Goal: Communication & Community: Answer question/provide support

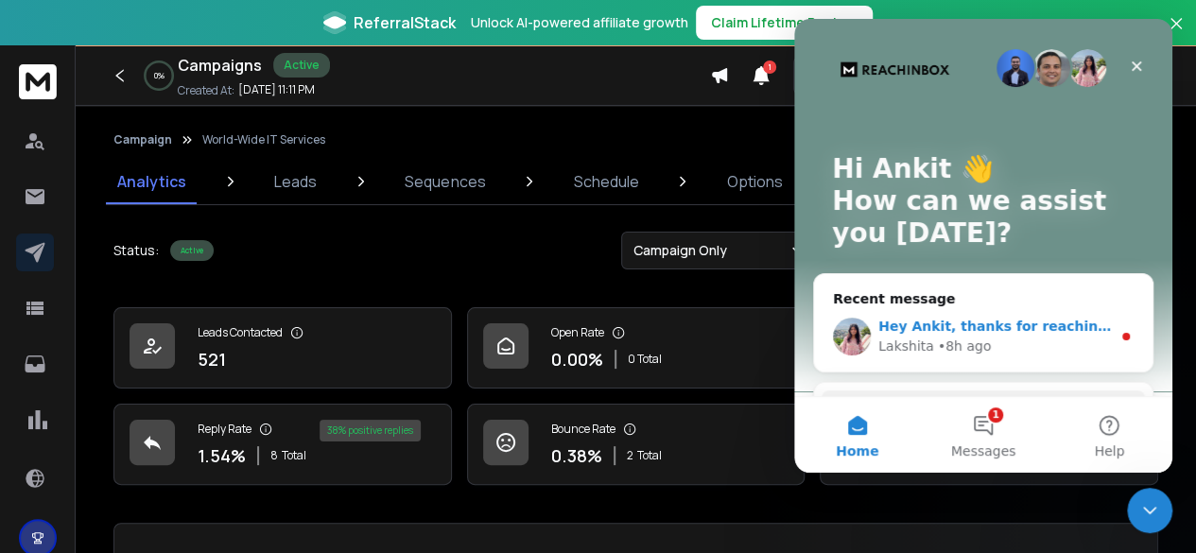
click at [1015, 346] on div "[PERSON_NAME] • 8h ago" at bounding box center [995, 347] width 233 height 20
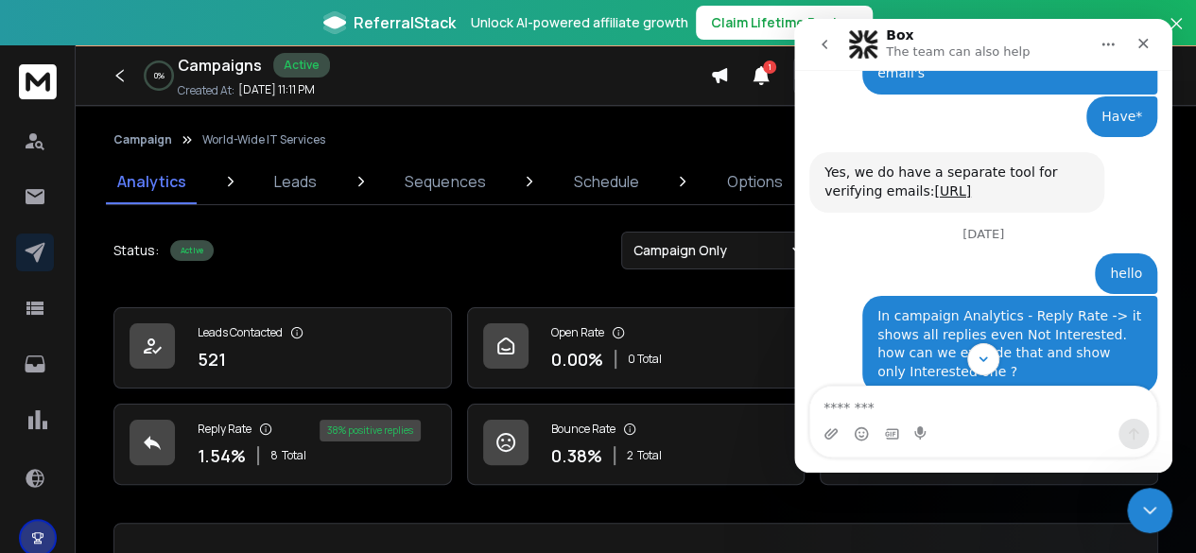
scroll to position [904, 0]
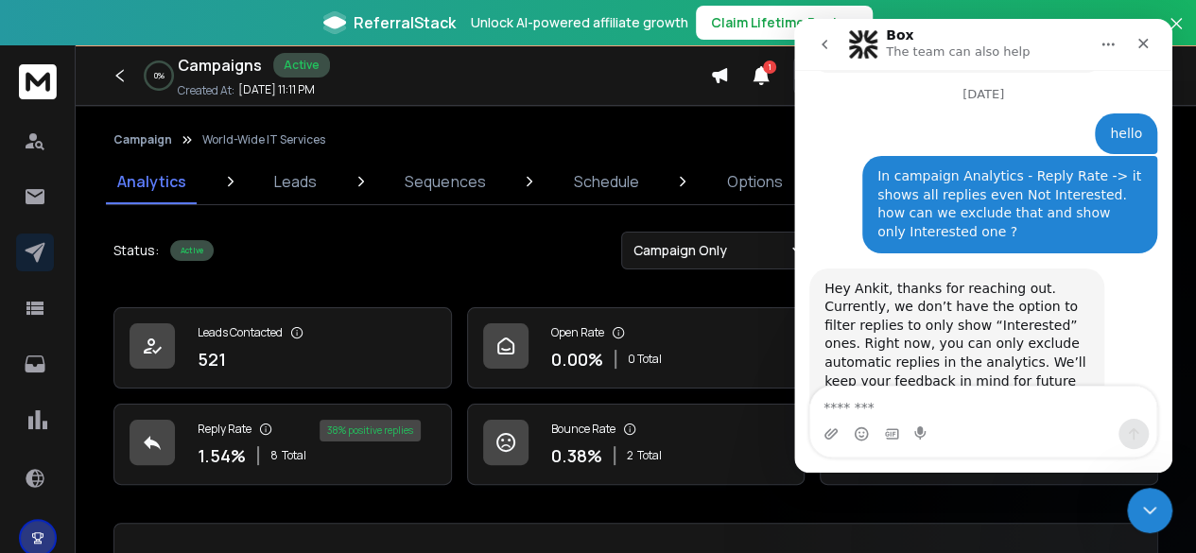
click at [917, 396] on textarea "Message…" at bounding box center [984, 403] width 346 height 32
type textarea "**********"
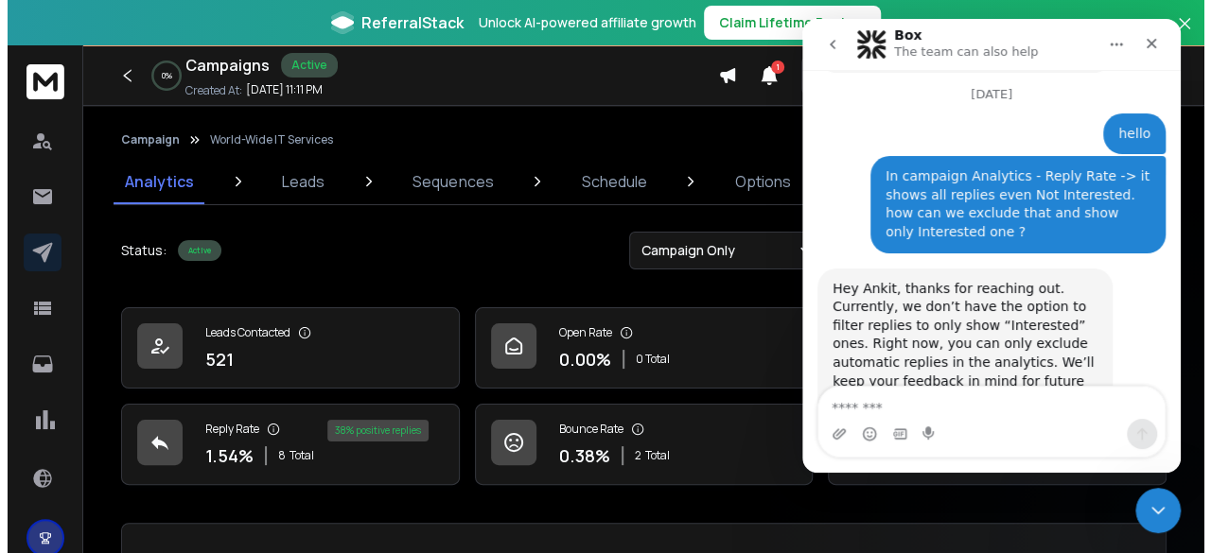
scroll to position [961, 0]
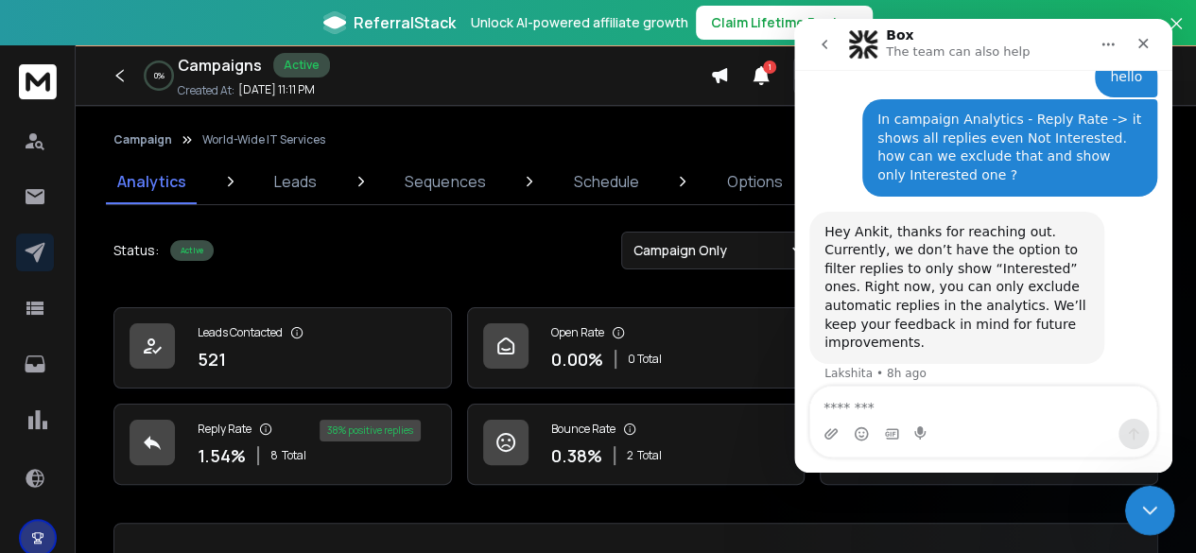
click at [1139, 513] on icon "Close Intercom Messenger" at bounding box center [1147, 508] width 23 height 23
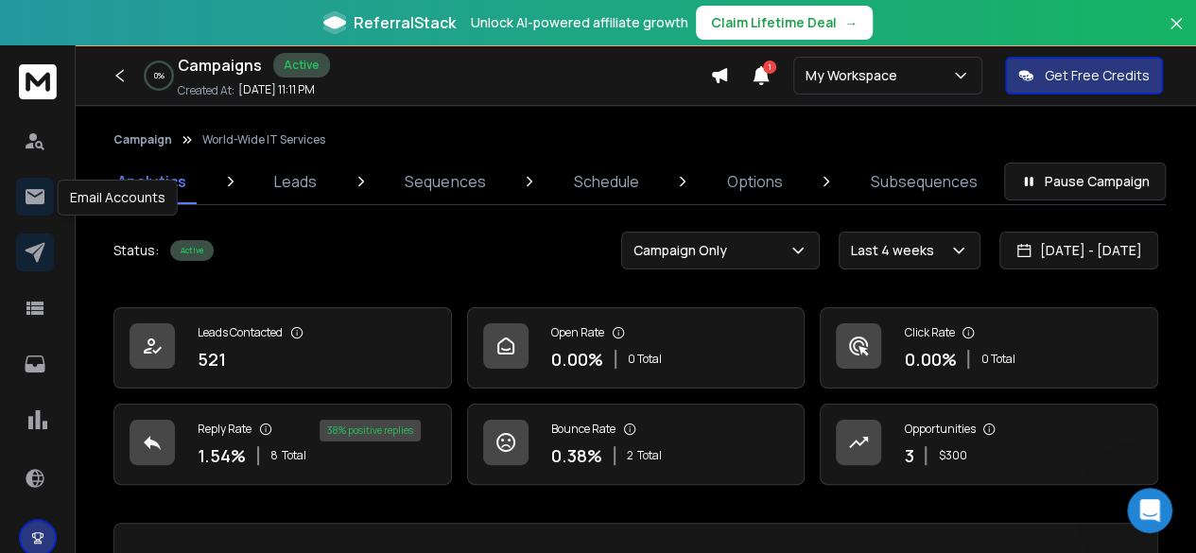
click at [43, 191] on icon at bounding box center [35, 196] width 19 height 15
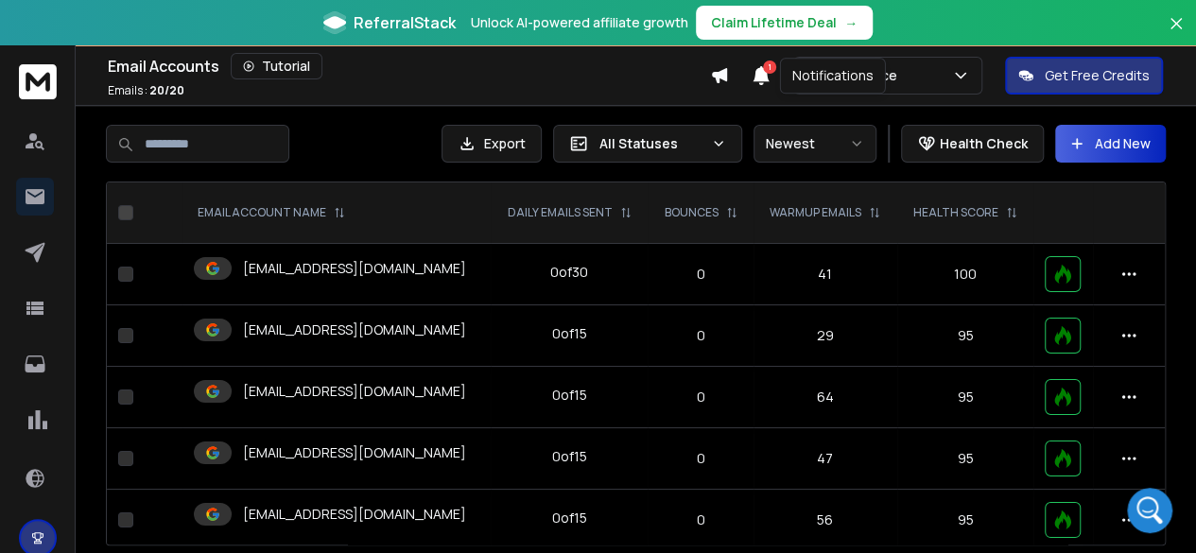
click at [769, 67] on span "1" at bounding box center [769, 67] width 13 height 13
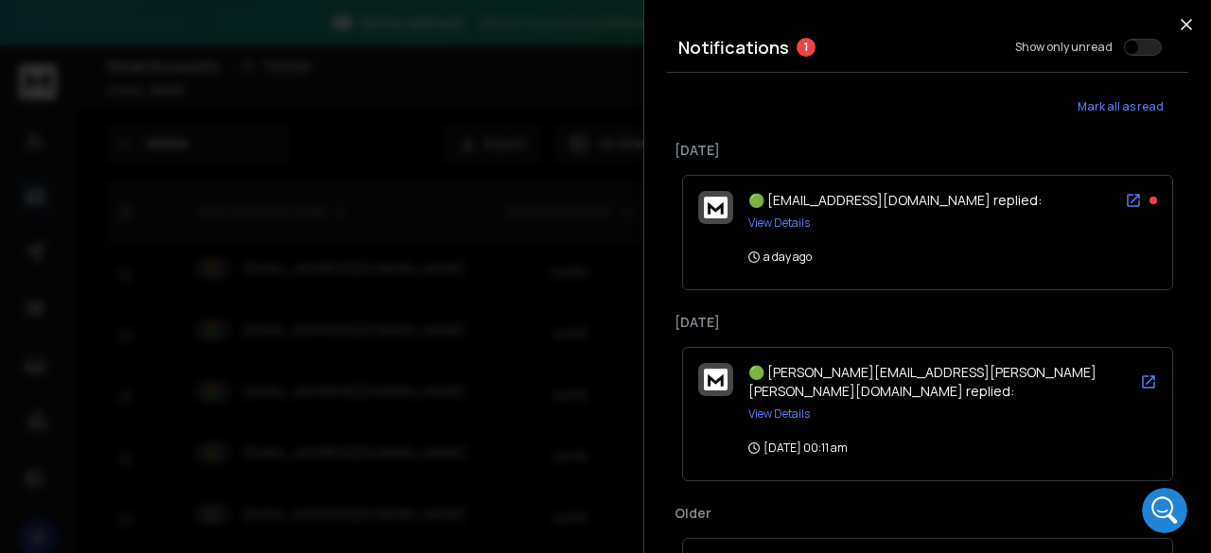
click at [1181, 21] on icon "button" at bounding box center [1185, 24] width 9 height 9
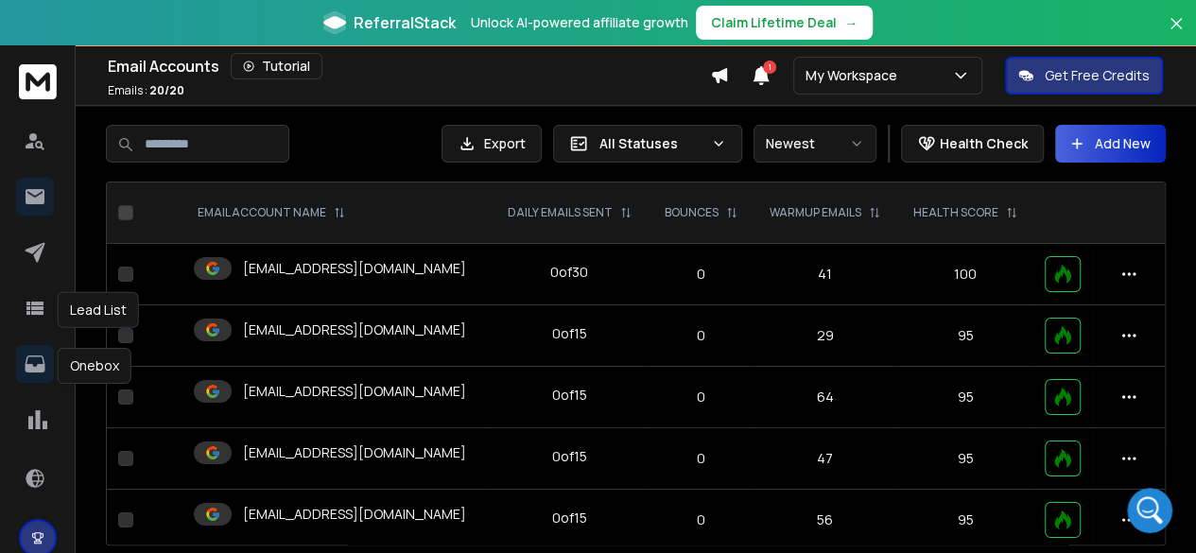
click at [36, 350] on link at bounding box center [35, 364] width 38 height 38
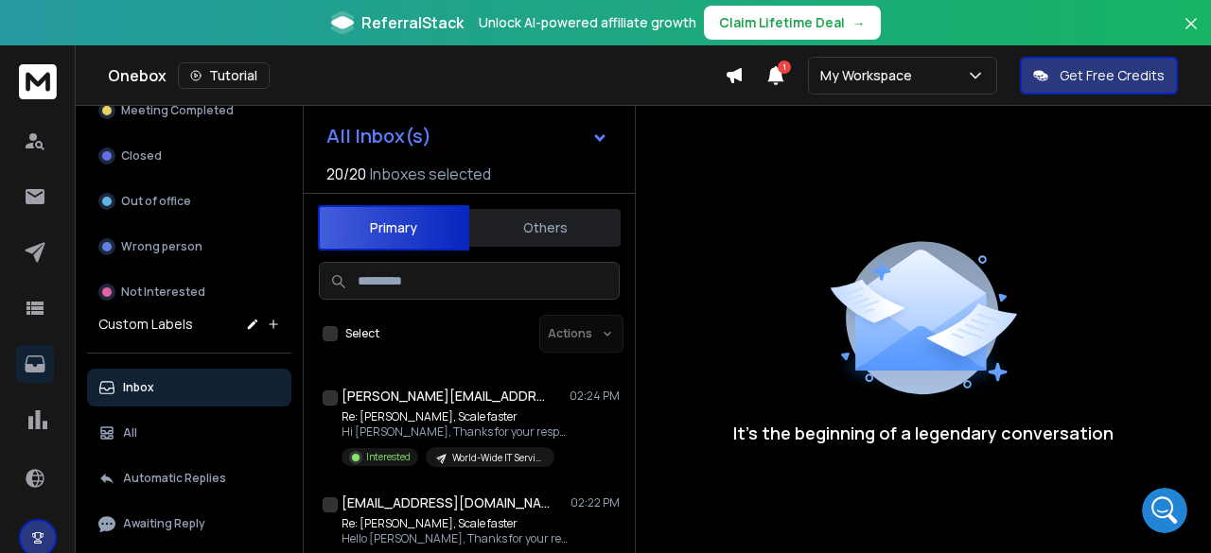
scroll to position [189, 0]
